Goal: Information Seeking & Learning: Check status

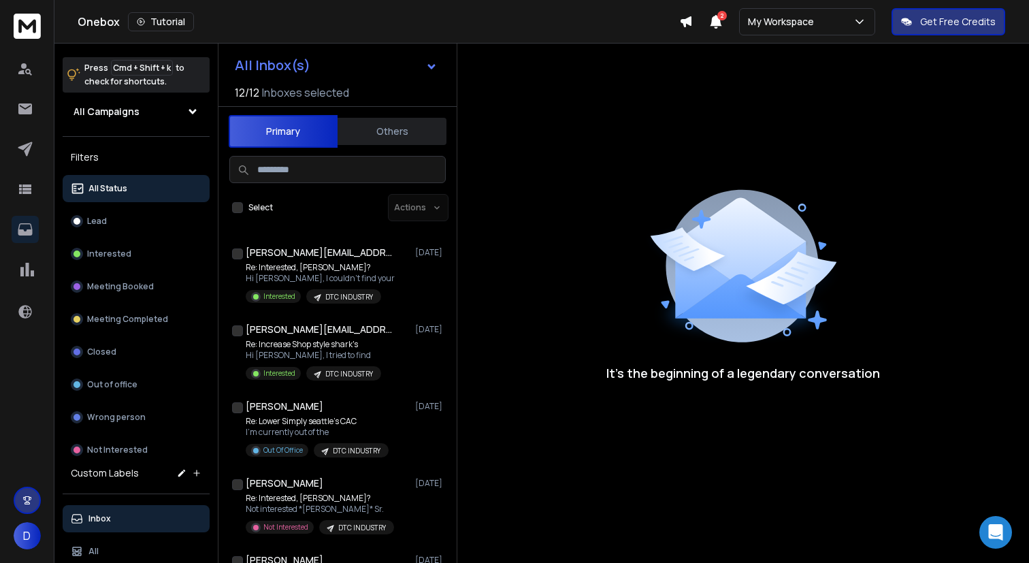
click at [455, 165] on div "Select Actions [PERSON_NAME][EMAIL_ADDRESS][DOMAIN_NAME] [DATE] Re: Interested,…" at bounding box center [337, 400] width 238 height 501
click at [26, 157] on link at bounding box center [25, 148] width 27 height 27
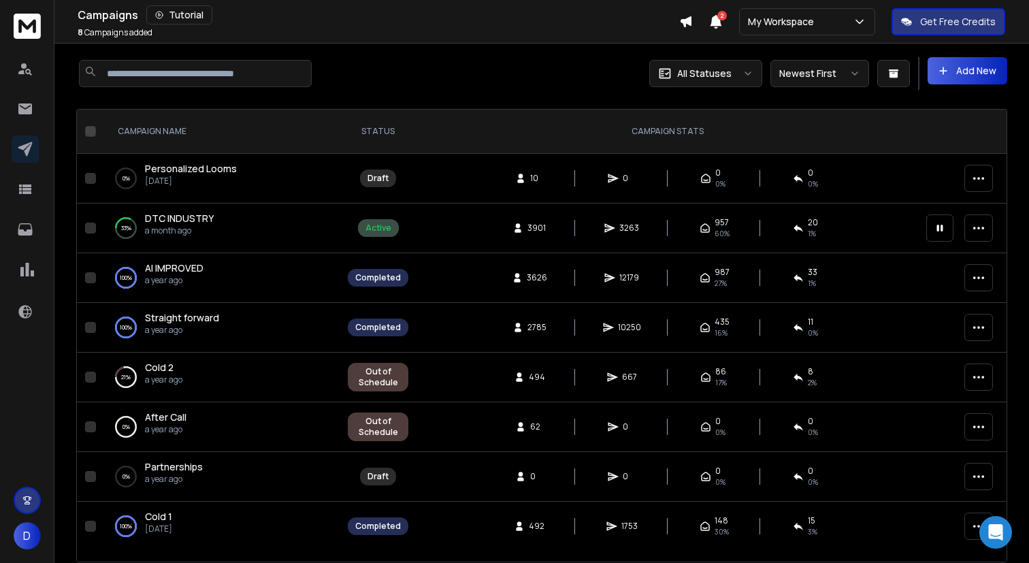
click at [175, 218] on span "DTC INDUSTRY" at bounding box center [179, 218] width 69 height 13
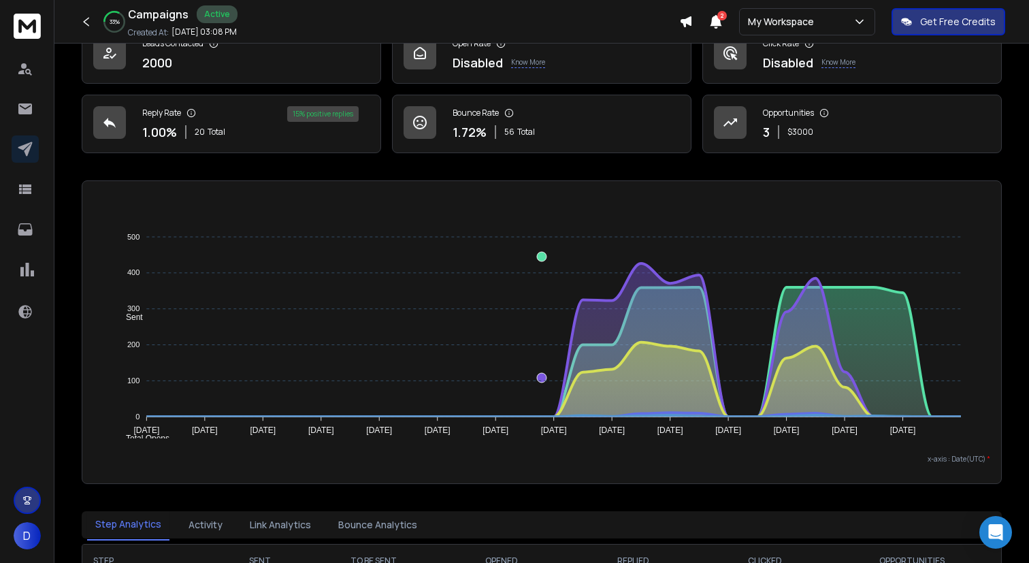
scroll to position [169, 0]
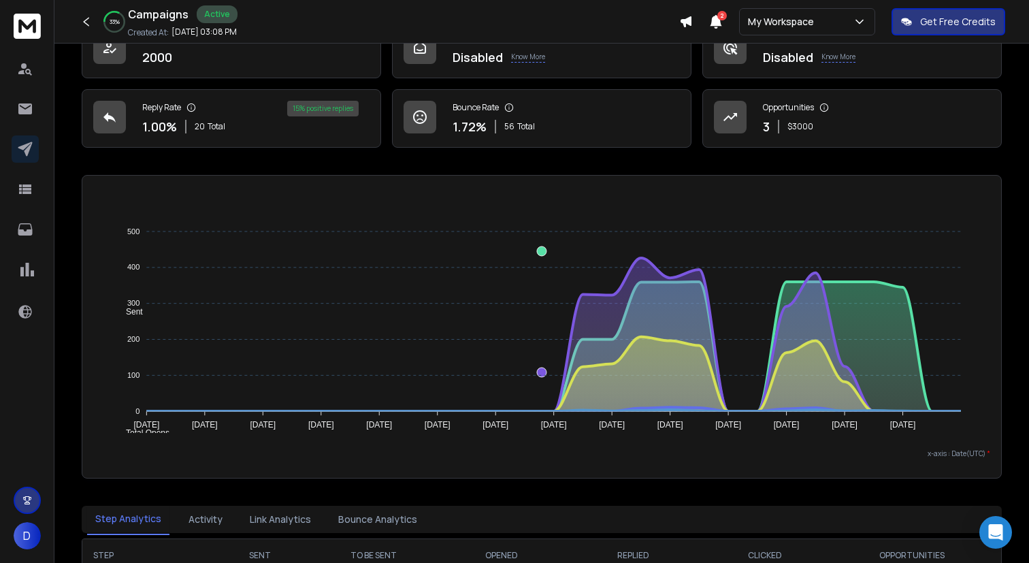
click at [262, 31] on div "33 % Campaigns Active Created At: [DATE] 03:08 PM 2 My Workspace Get Free Credi…" at bounding box center [514, 22] width 1029 height 44
click at [175, 31] on p "[DATE] 03:08 PM" at bounding box center [203, 32] width 65 height 11
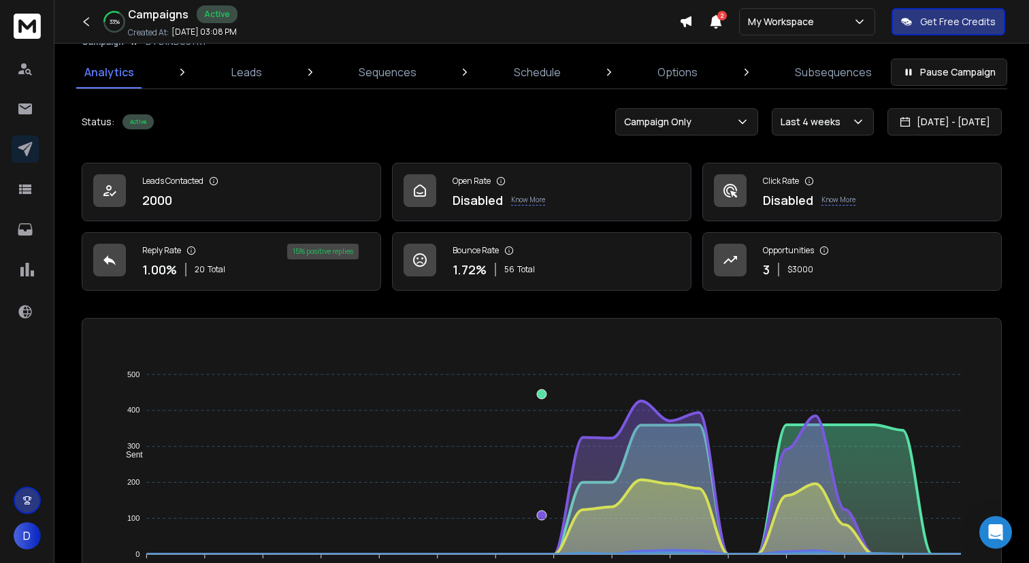
scroll to position [0, 0]
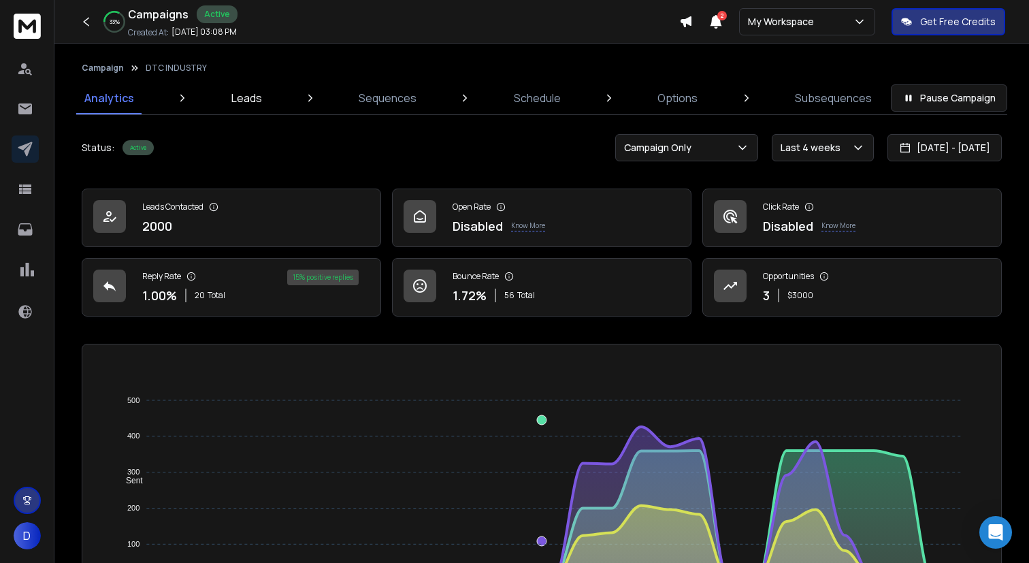
click at [258, 103] on p "Leads" at bounding box center [246, 98] width 31 height 16
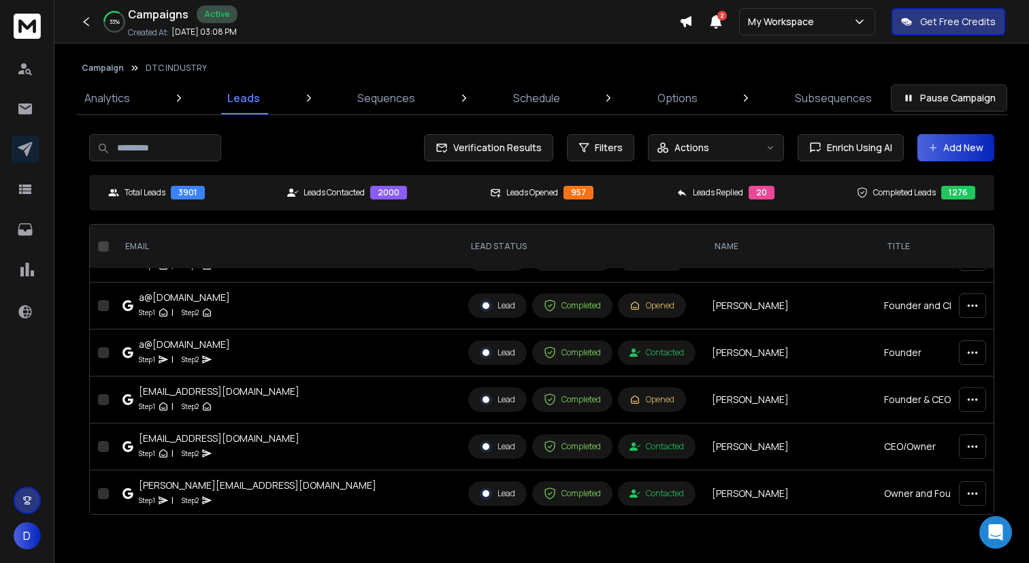
scroll to position [0, 1]
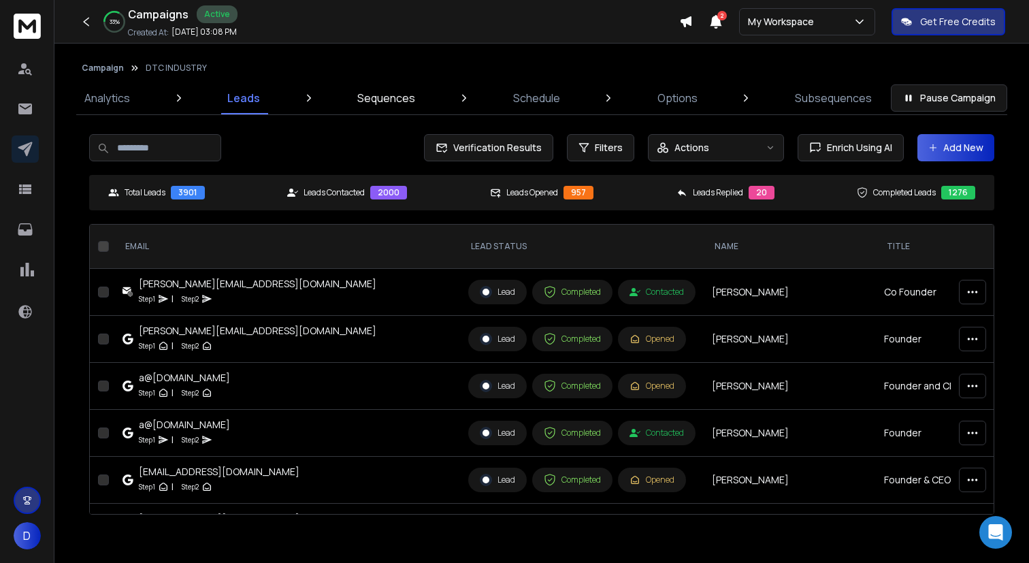
click at [413, 100] on p "Sequences" at bounding box center [386, 98] width 58 height 16
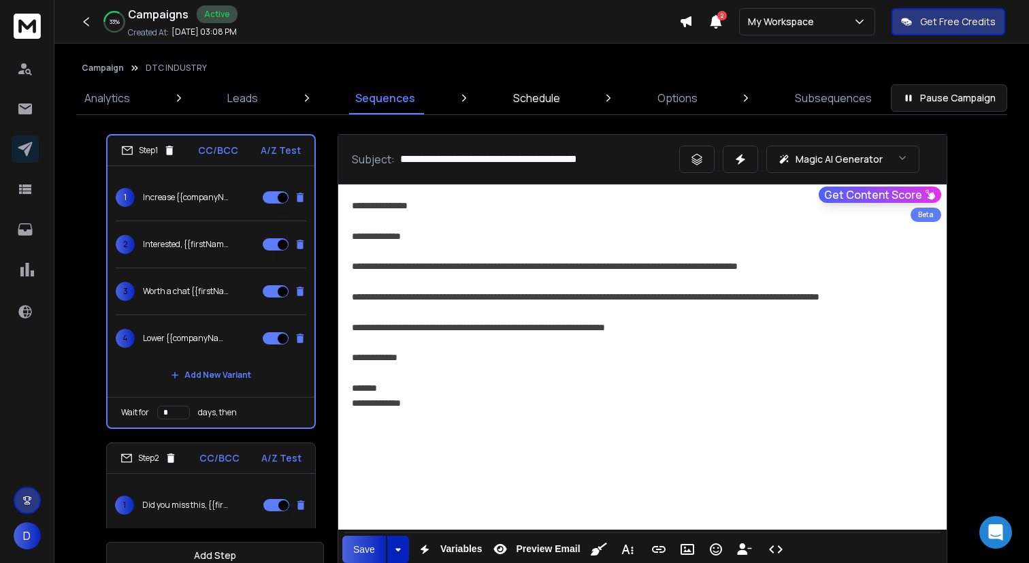
click at [544, 105] on p "Schedule" at bounding box center [536, 98] width 47 height 16
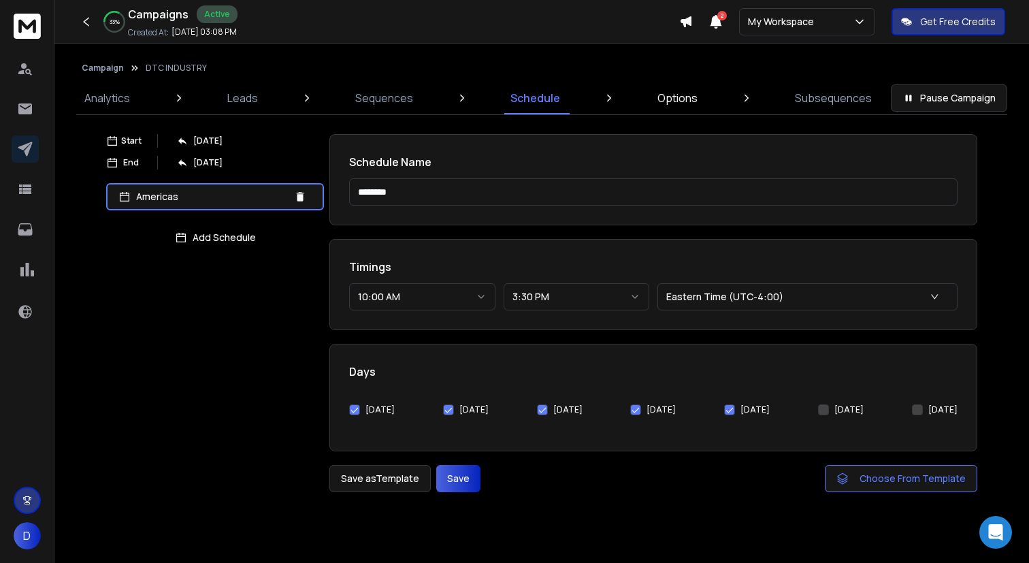
click at [676, 97] on p "Options" at bounding box center [677, 98] width 40 height 16
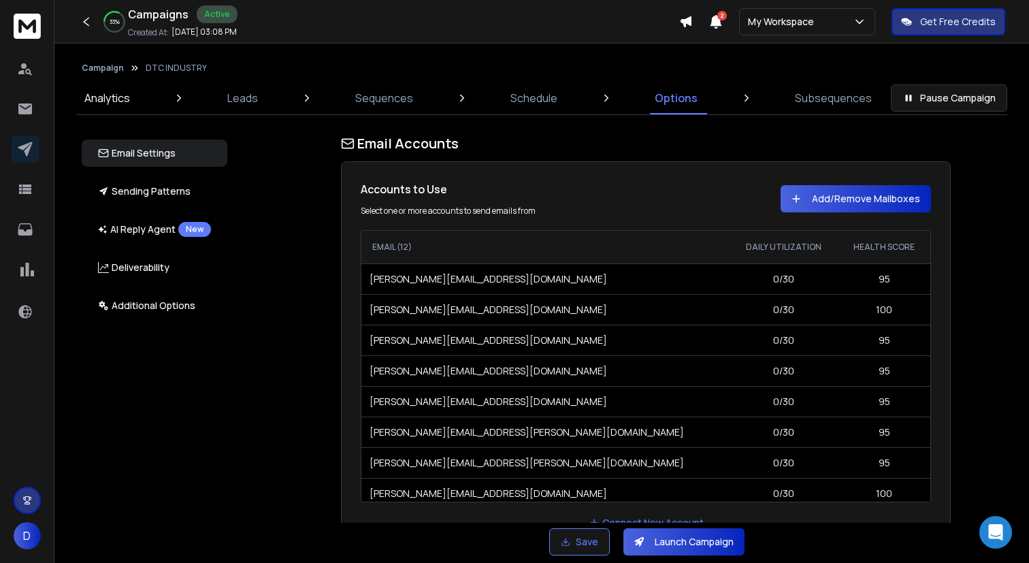
click at [107, 91] on p "Analytics" at bounding box center [107, 98] width 46 height 16
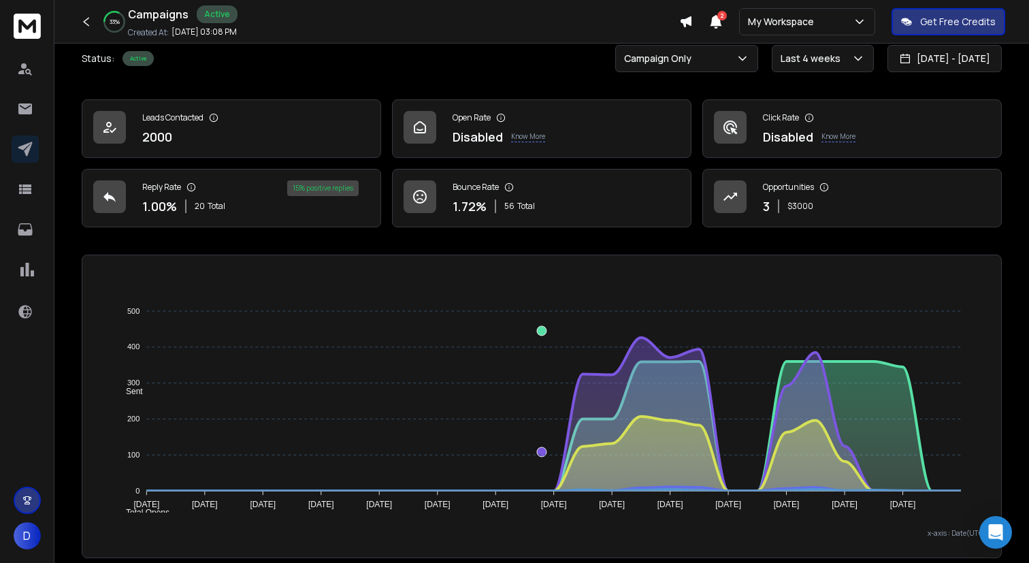
scroll to position [93, 0]
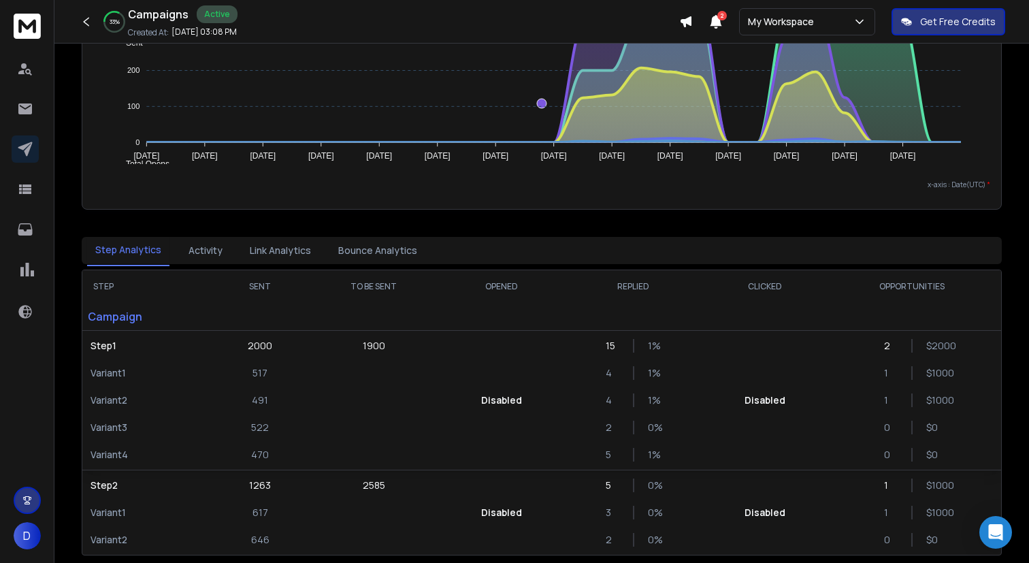
scroll to position [454, 0]
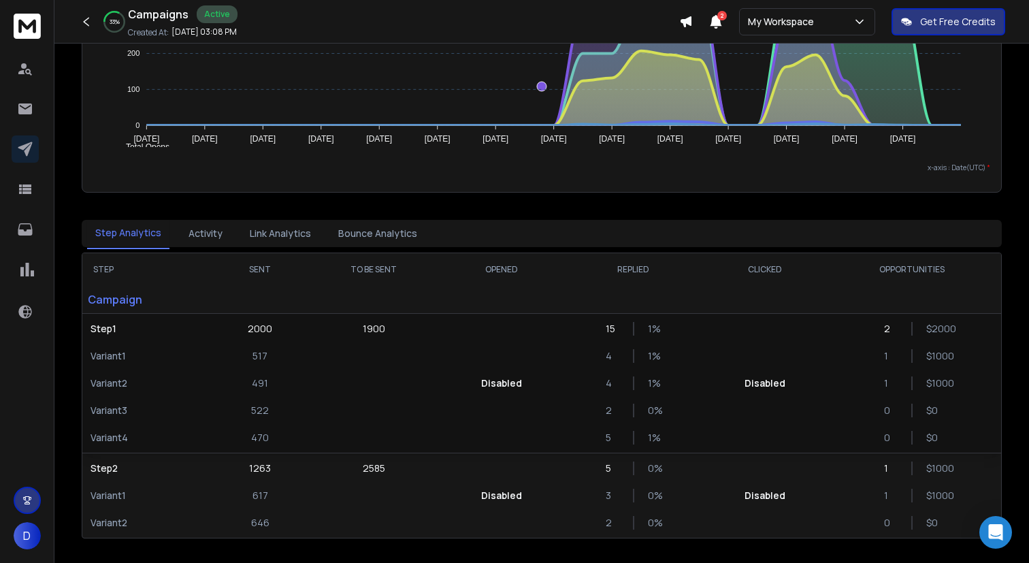
click at [606, 331] on p "15" at bounding box center [613, 329] width 14 height 14
